Goal: Task Accomplishment & Management: Manage account settings

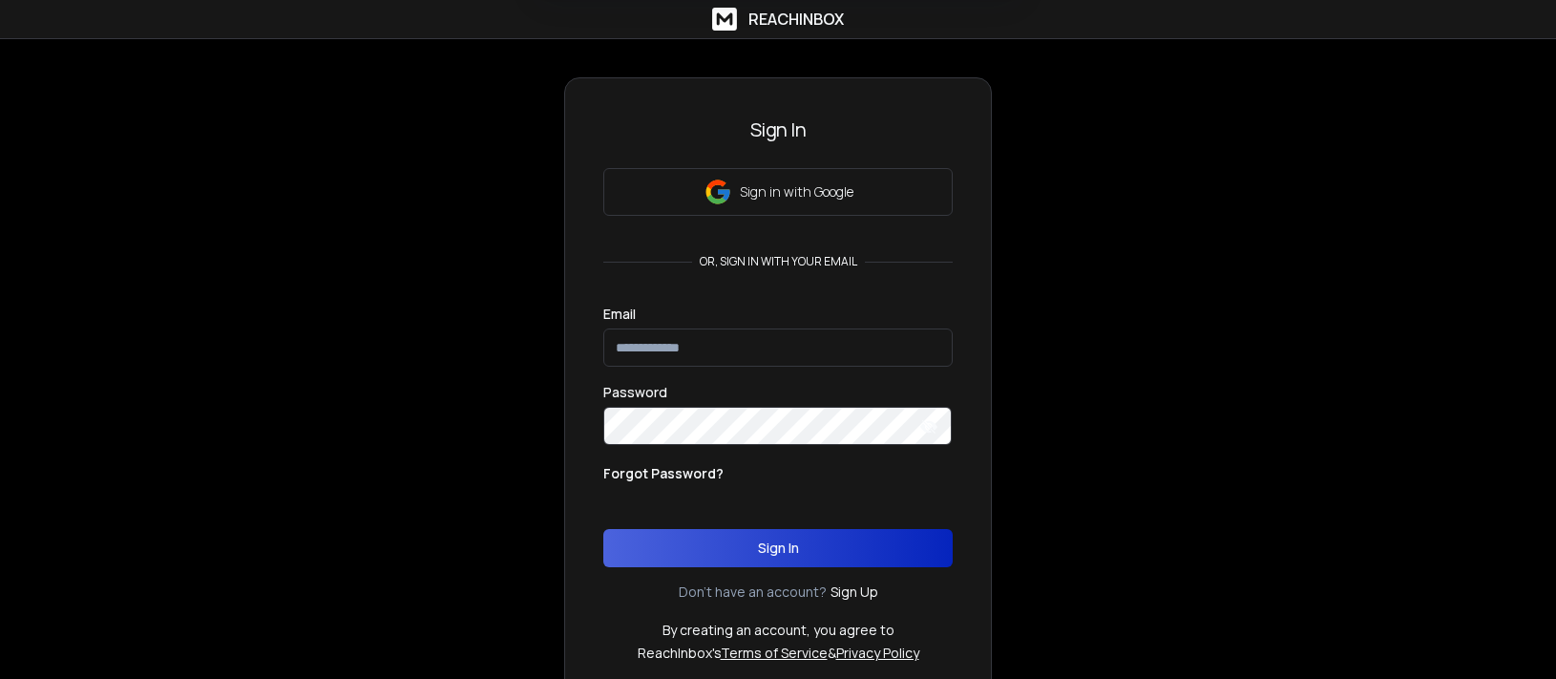
type input "**********"
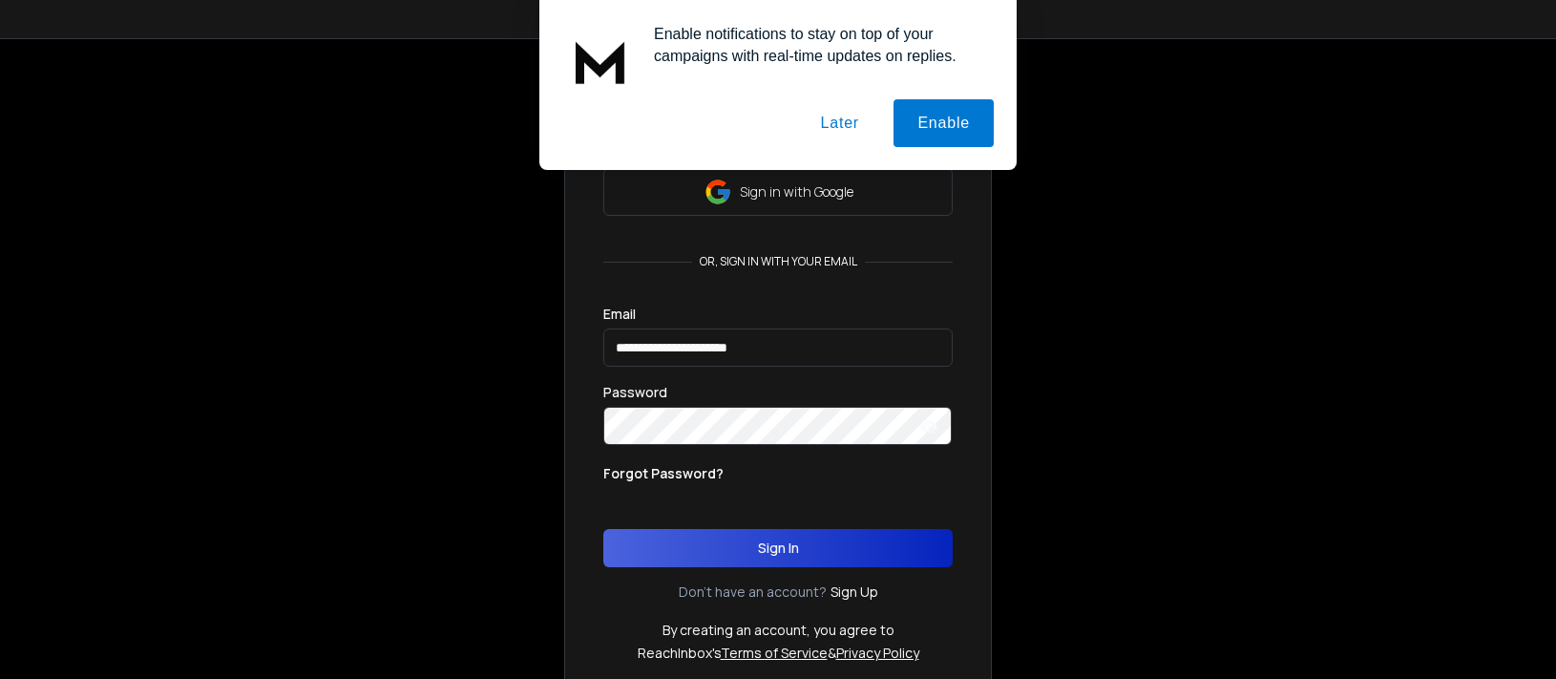
click at [847, 122] on button "Later" at bounding box center [839, 123] width 86 height 48
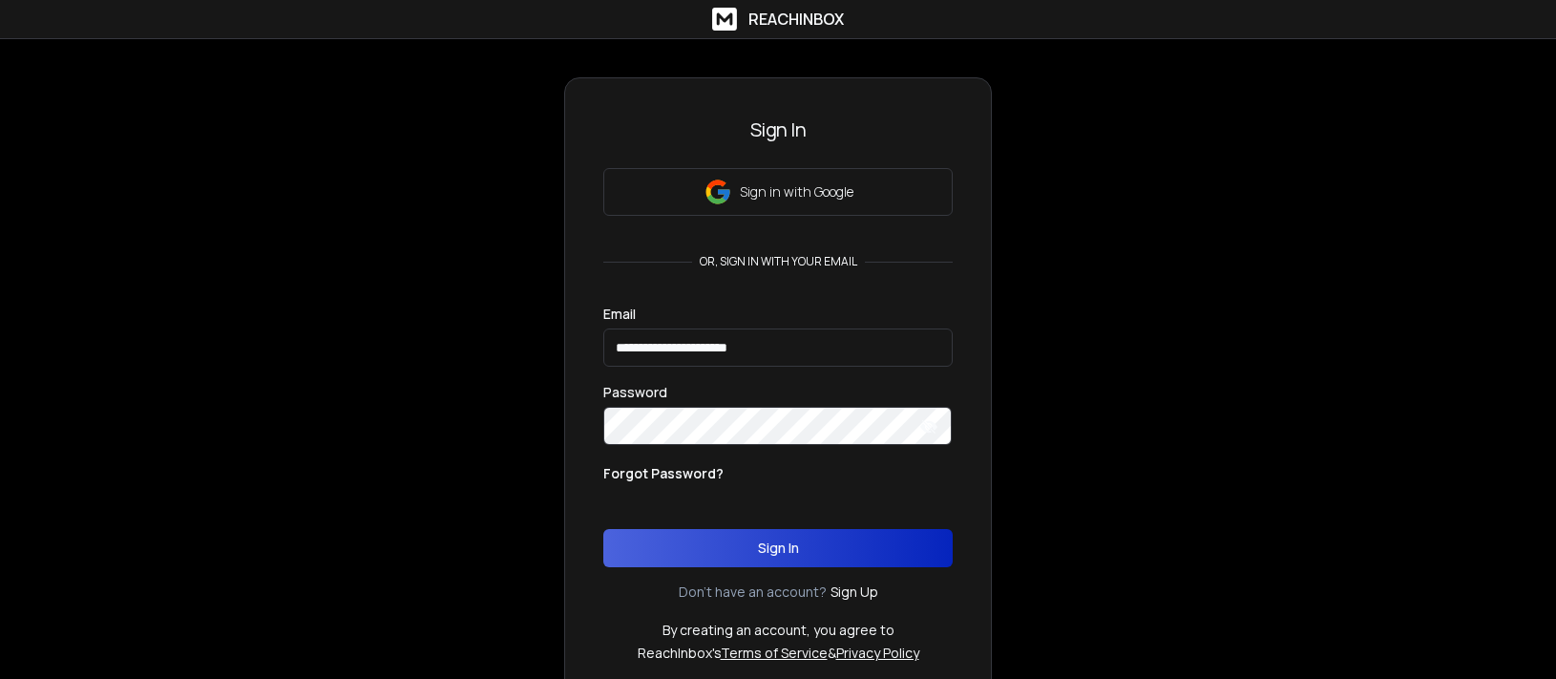
click at [766, 550] on button "Sign In" at bounding box center [777, 548] width 349 height 38
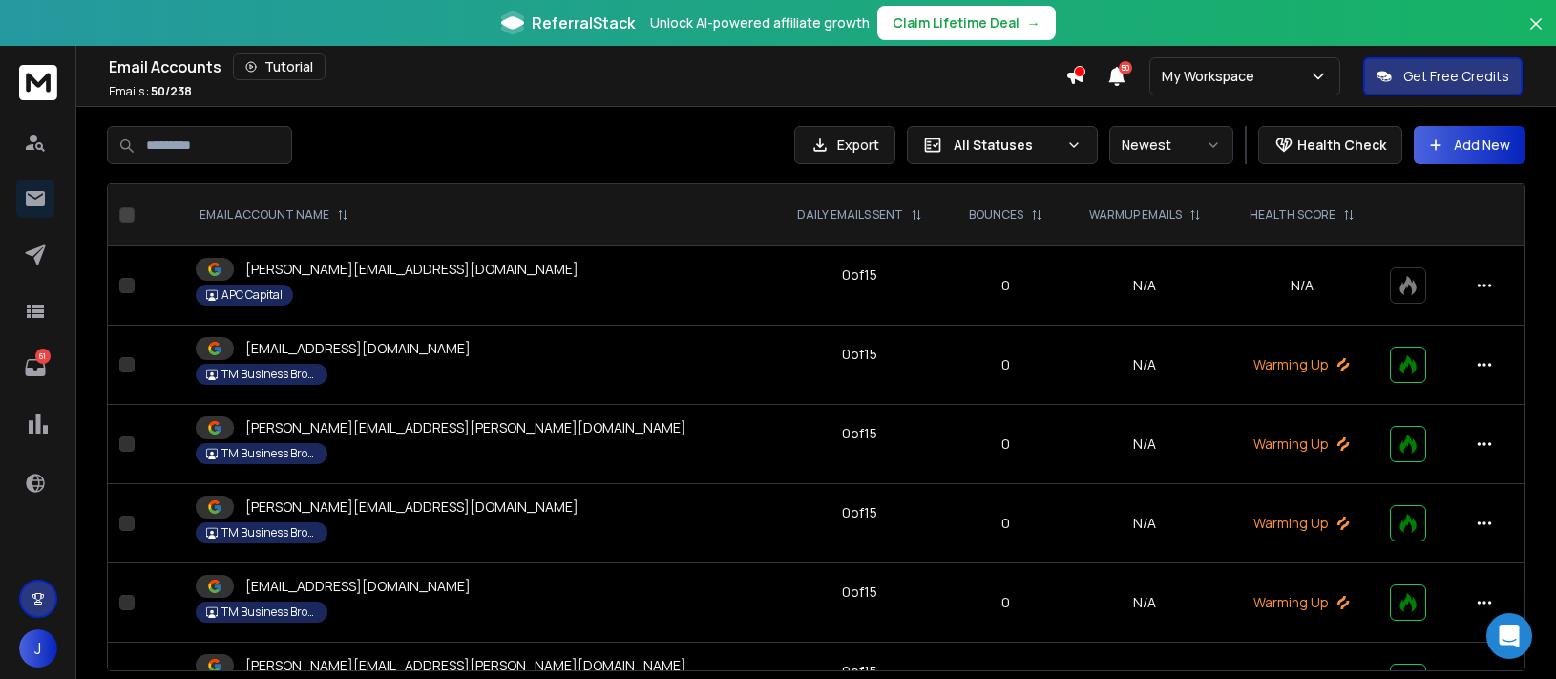
click at [1537, 16] on icon "Close banner" at bounding box center [1535, 23] width 17 height 17
